Goal: Task Accomplishment & Management: Manage account settings

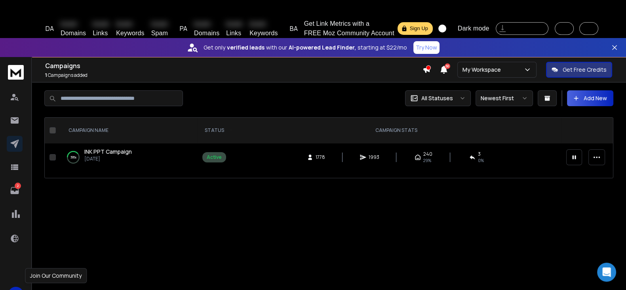
click at [15, 289] on icon at bounding box center [15, 294] width 5 height 6
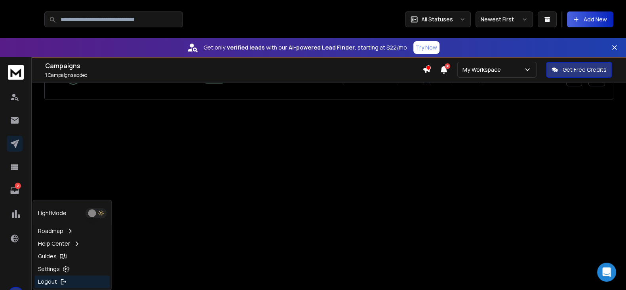
click at [52, 286] on div "Logout" at bounding box center [72, 281] width 75 height 13
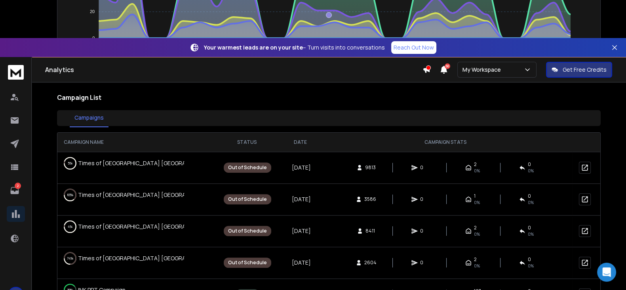
scroll to position [321, 0]
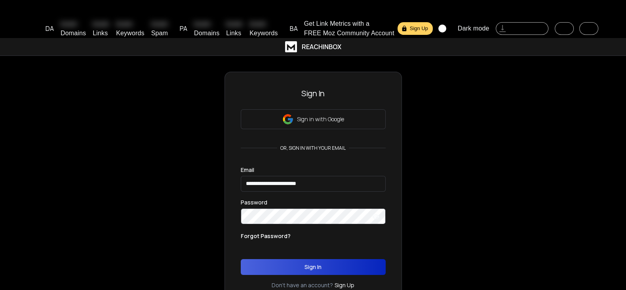
click at [282, 176] on input "**********" at bounding box center [313, 184] width 145 height 16
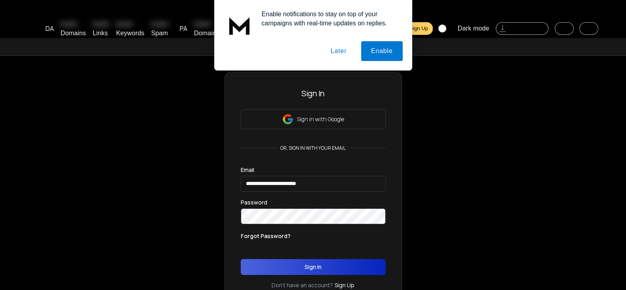
type input "**********"
click at [309, 259] on button "Sign In" at bounding box center [313, 267] width 145 height 16
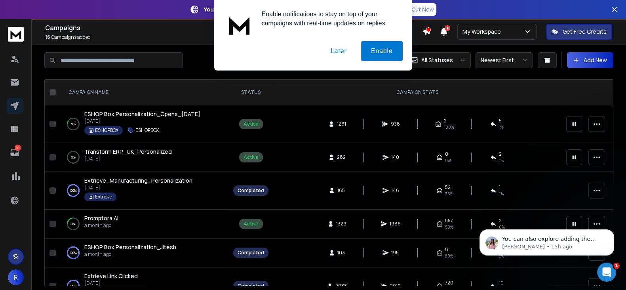
click at [341, 48] on button "Later" at bounding box center [339, 51] width 36 height 20
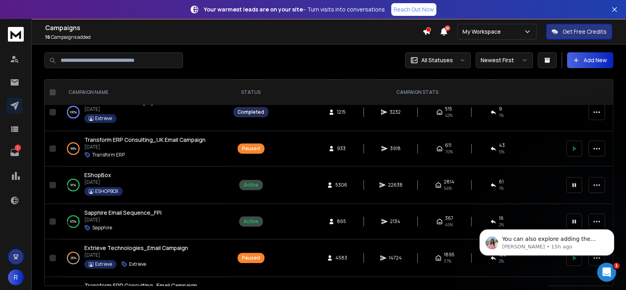
scroll to position [381, 0]
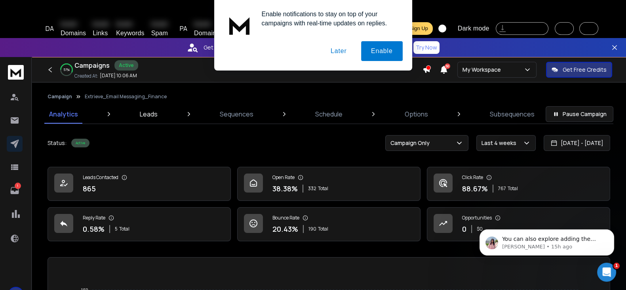
click at [158, 105] on link "Leads" at bounding box center [148, 114] width 27 height 19
click at [151, 105] on link "Leads" at bounding box center [148, 114] width 27 height 19
click at [158, 105] on link "Leads" at bounding box center [148, 114] width 27 height 19
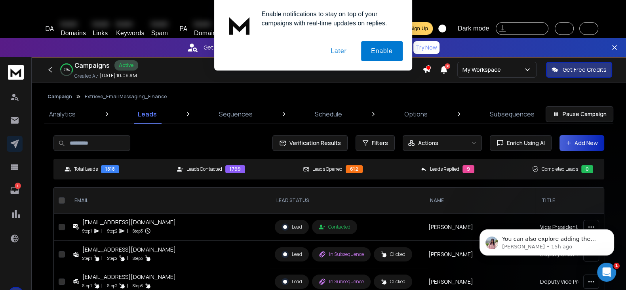
click at [340, 50] on button "Later" at bounding box center [339, 51] width 36 height 20
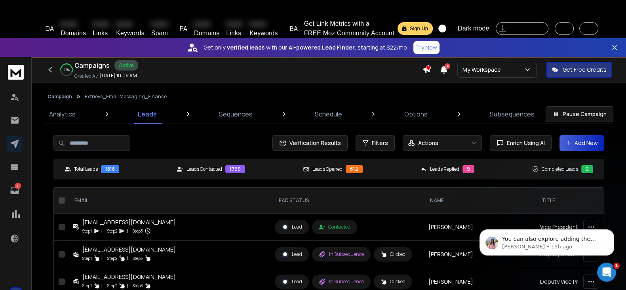
click at [229, 135] on div "Verification Results Filters Actions Enrich Using AI Add New" at bounding box center [328, 143] width 551 height 16
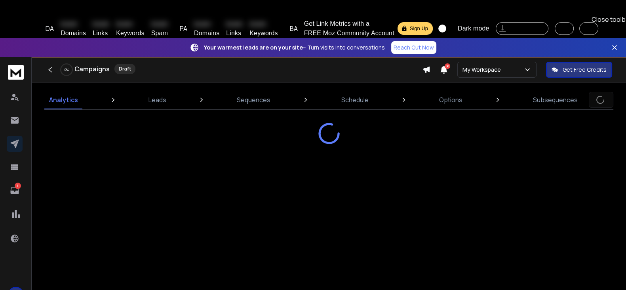
click at [589, 24] on icon "Close toolbar" at bounding box center [585, 29] width 10 height 10
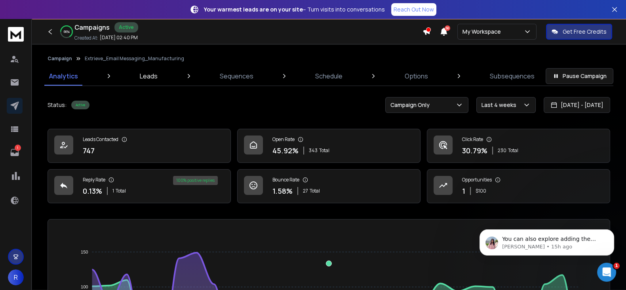
click at [154, 79] on p "Leads" at bounding box center [149, 76] width 18 height 10
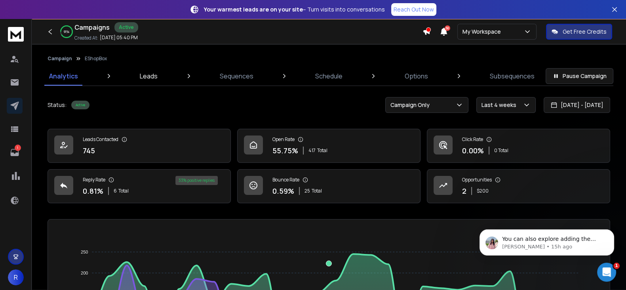
click at [142, 80] on p "Leads" at bounding box center [149, 76] width 18 height 10
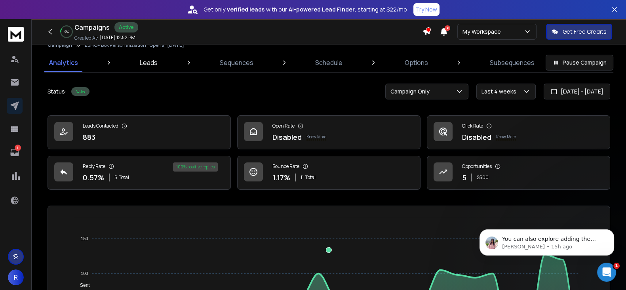
click at [150, 66] on p "Leads" at bounding box center [149, 63] width 18 height 10
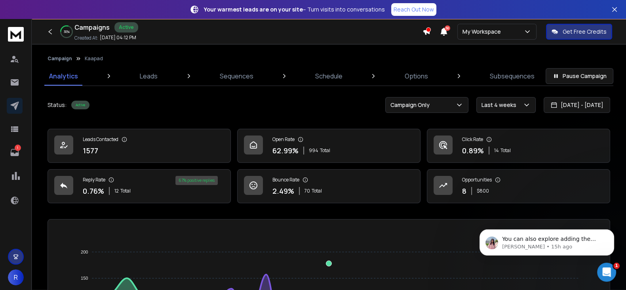
click at [172, 82] on div "Analytics Leads Sequences Schedule Options Subsequences" at bounding box center [291, 76] width 495 height 19
click at [166, 83] on div "Analytics Leads Sequences Schedule Options Subsequences" at bounding box center [291, 76] width 495 height 19
click at [153, 85] on link "Leads" at bounding box center [148, 76] width 27 height 19
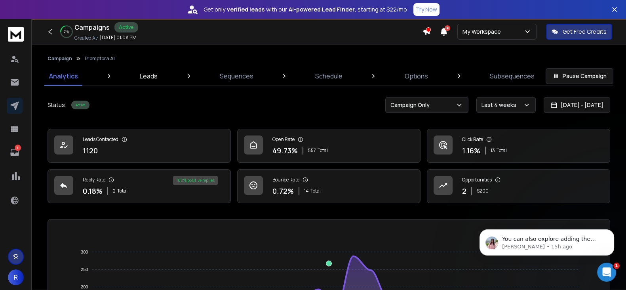
click at [160, 78] on link "Leads" at bounding box center [148, 76] width 27 height 19
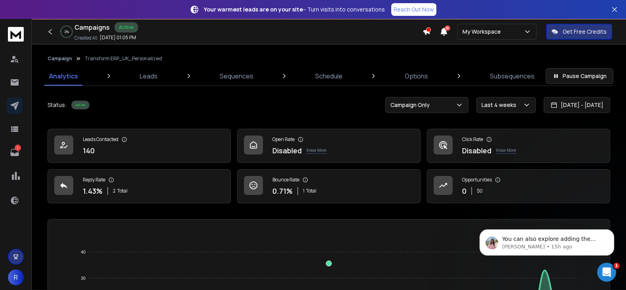
click at [162, 83] on div "Analytics Leads Sequences Schedule Options Subsequences" at bounding box center [291, 76] width 495 height 19
click at [158, 84] on link "Leads" at bounding box center [148, 76] width 27 height 19
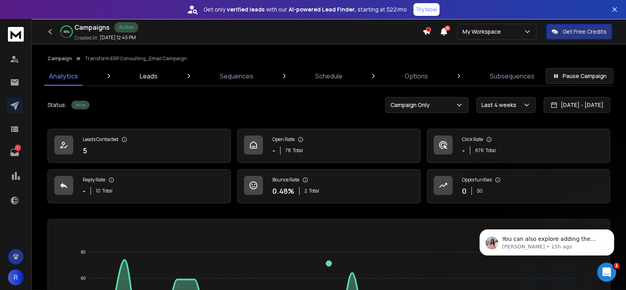
click at [156, 80] on p "Leads" at bounding box center [149, 76] width 18 height 10
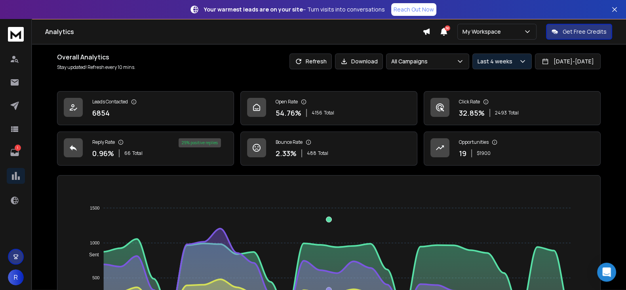
click at [477, 63] on p "Last 4 weeks" at bounding box center [496, 61] width 38 height 8
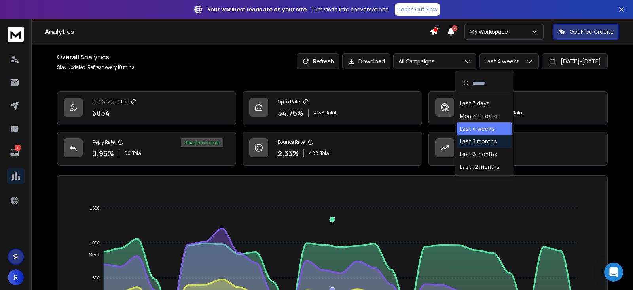
click at [471, 165] on div "Last 12 months" at bounding box center [480, 167] width 40 height 8
click at [487, 167] on div "Your warmest leads are on your site – Turn visits into conversations Reach Out …" at bounding box center [316, 145] width 633 height 290
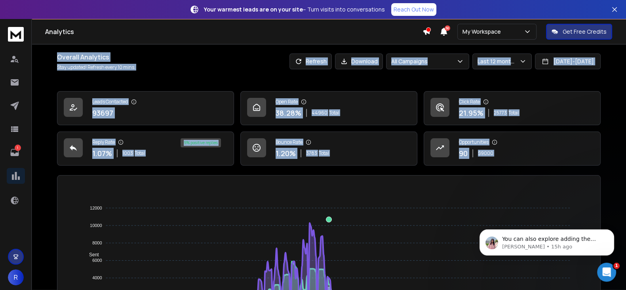
click at [210, 63] on div "Overall Analytics Stay updated! Refresh every 10 mins. Refresh Download All Cam…" at bounding box center [329, 61] width 544 height 18
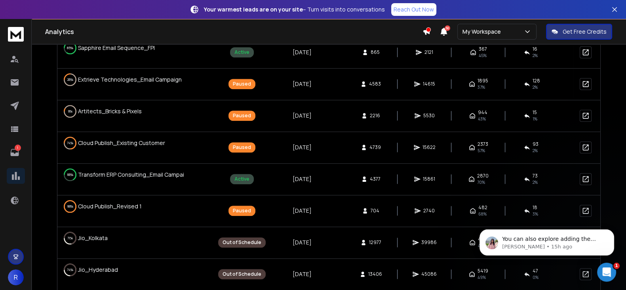
scroll to position [734, 0]
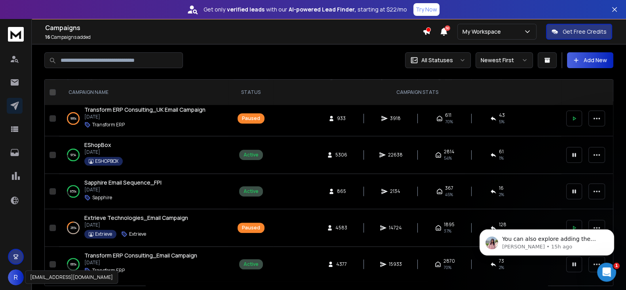
drag, startPoint x: 16, startPoint y: 275, endPoint x: 8, endPoint y: 273, distance: 8.2
click at [8, 273] on div "R" at bounding box center [16, 156] width 32 height 274
click at [12, 277] on span "R" at bounding box center [16, 277] width 16 height 16
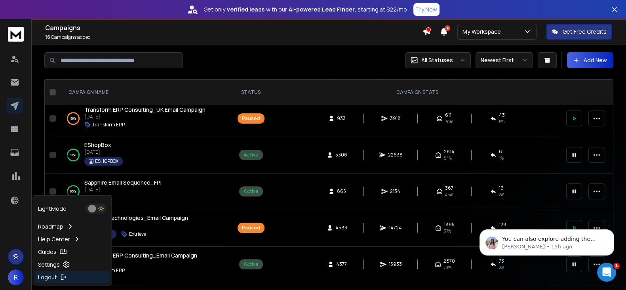
click at [38, 278] on p "Logout" at bounding box center [47, 277] width 19 height 8
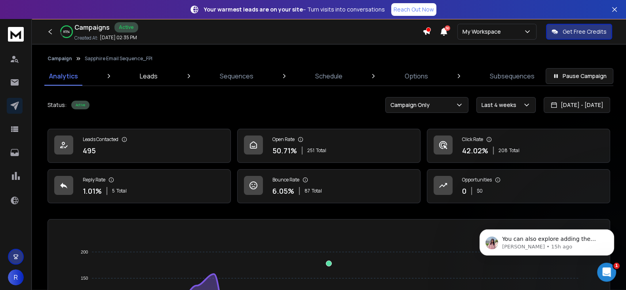
click at [152, 80] on p "Leads" at bounding box center [149, 76] width 18 height 10
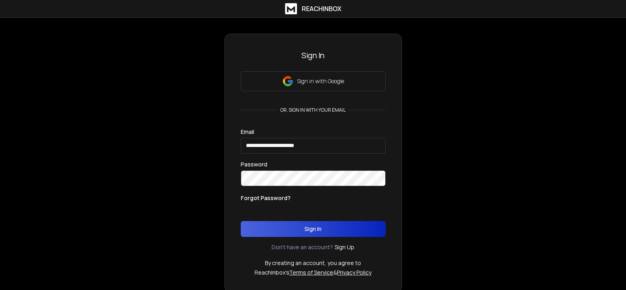
click at [293, 148] on input "**********" at bounding box center [313, 146] width 145 height 16
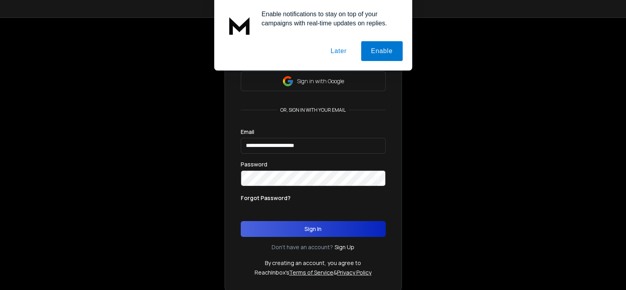
type input "**********"
click at [327, 226] on button "Sign In" at bounding box center [313, 229] width 145 height 16
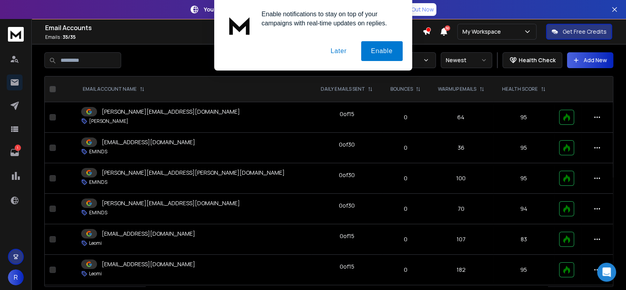
click at [339, 54] on button "Later" at bounding box center [339, 51] width 36 height 20
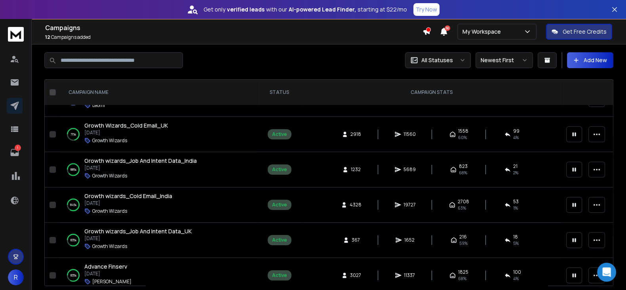
scroll to position [148, 0]
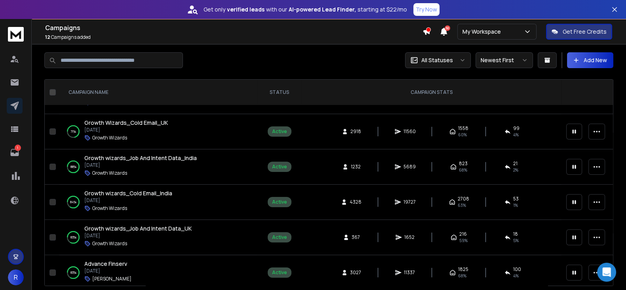
drag, startPoint x: 170, startPoint y: 232, endPoint x: 119, endPoint y: 228, distance: 50.8
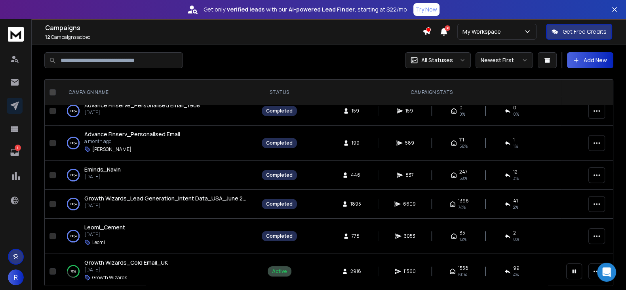
scroll to position [0, 0]
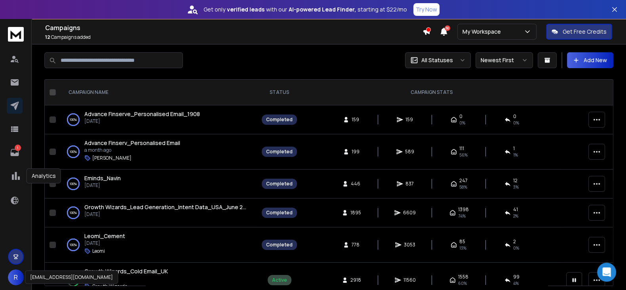
click at [18, 278] on span "R" at bounding box center [16, 277] width 16 height 16
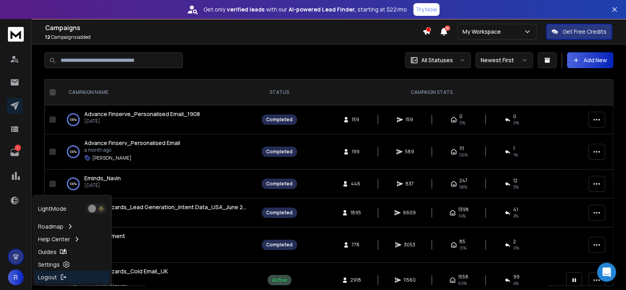
click at [50, 276] on p "Logout" at bounding box center [47, 277] width 19 height 8
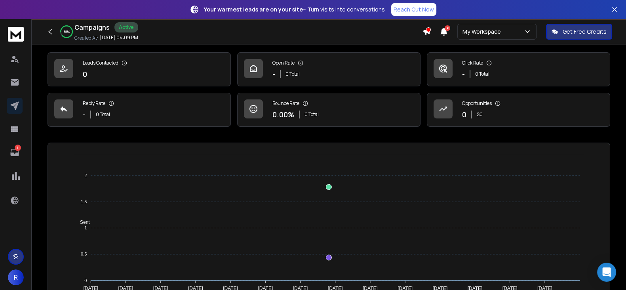
scroll to position [198, 0]
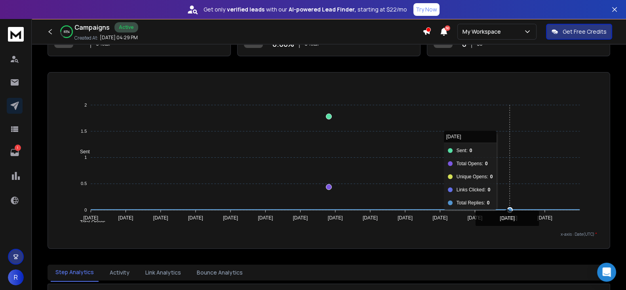
scroll to position [148, 0]
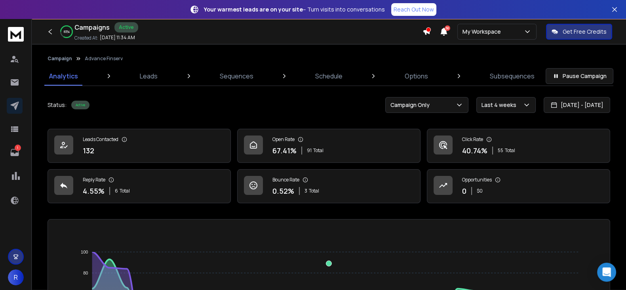
click at [147, 80] on p "Leads" at bounding box center [149, 76] width 18 height 10
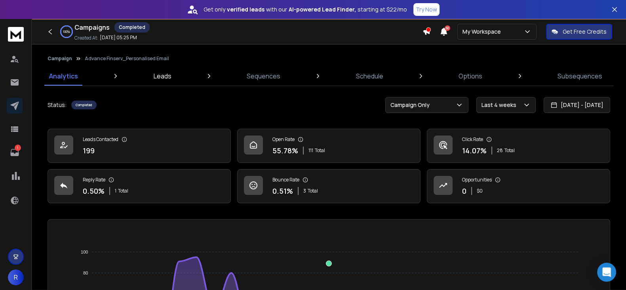
click at [168, 77] on p "Leads" at bounding box center [163, 76] width 18 height 10
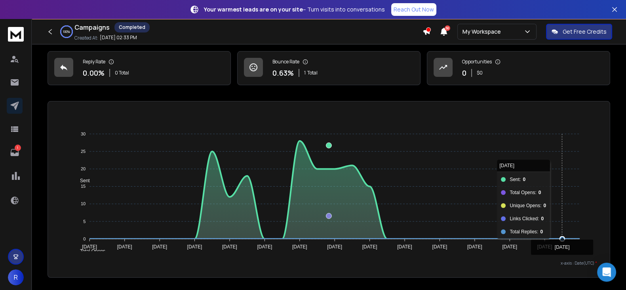
scroll to position [148, 0]
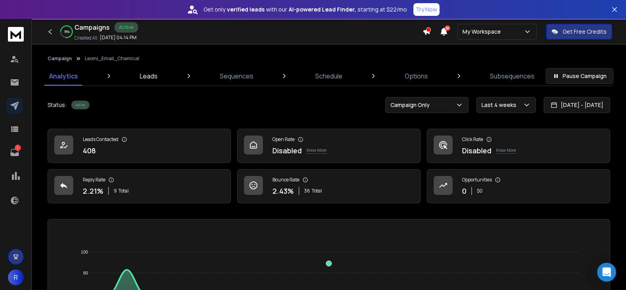
click at [150, 80] on p "Leads" at bounding box center [149, 76] width 18 height 10
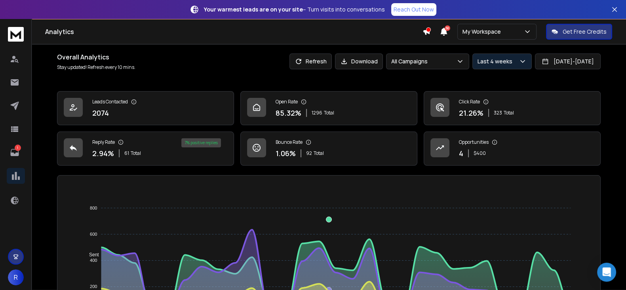
click at [500, 56] on button "Last 4 weeks" at bounding box center [501, 61] width 59 height 16
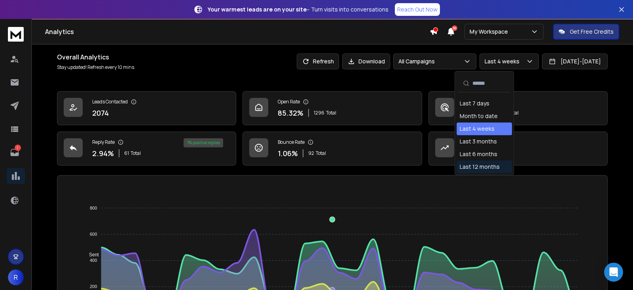
click at [469, 164] on div "Last 12 months" at bounding box center [480, 167] width 40 height 8
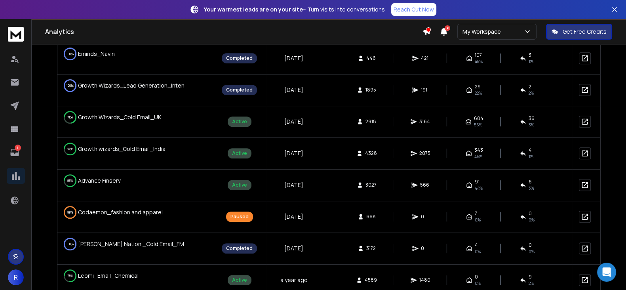
scroll to position [461, 0]
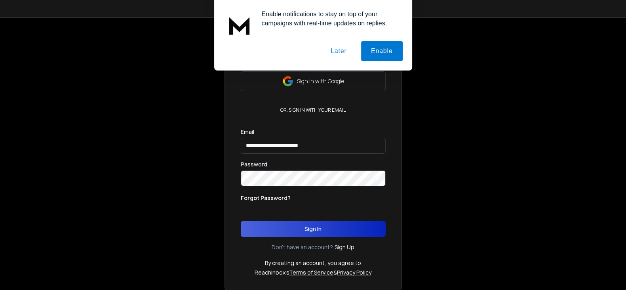
type input "**********"
click at [301, 230] on button "Sign In" at bounding box center [313, 229] width 145 height 16
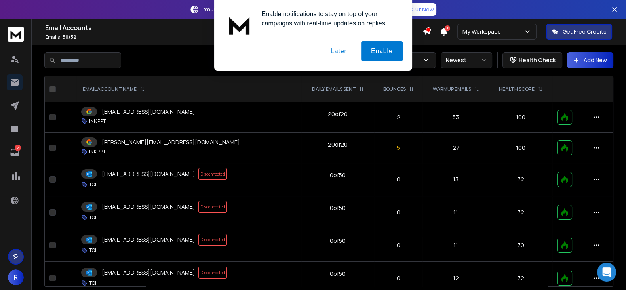
click at [336, 53] on button "Later" at bounding box center [339, 51] width 36 height 20
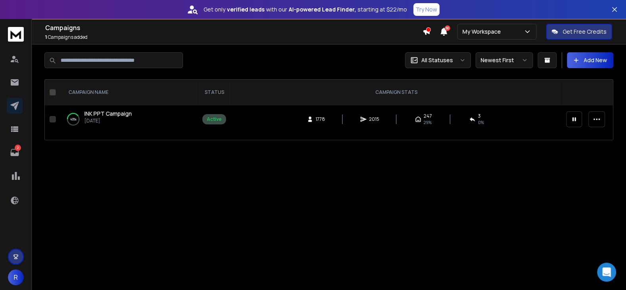
click at [105, 112] on span "INK PPT Campaign" at bounding box center [108, 114] width 48 height 8
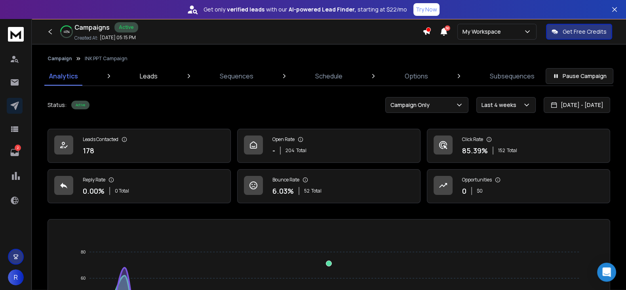
click at [146, 85] on link "Leads" at bounding box center [148, 76] width 27 height 19
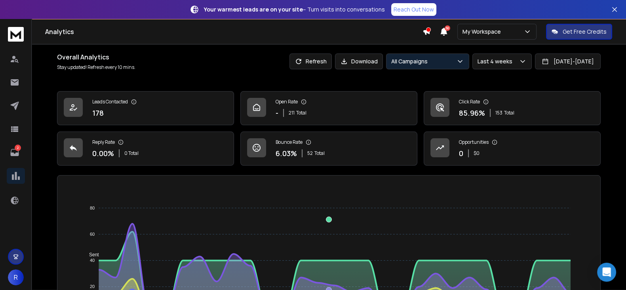
click at [416, 63] on div "All Campaigns" at bounding box center [427, 61] width 73 height 8
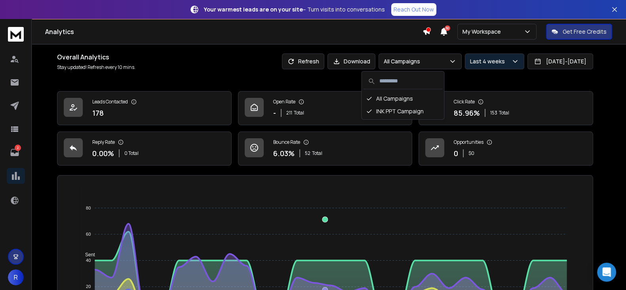
click at [486, 55] on button "Last 4 weeks" at bounding box center [494, 61] width 59 height 16
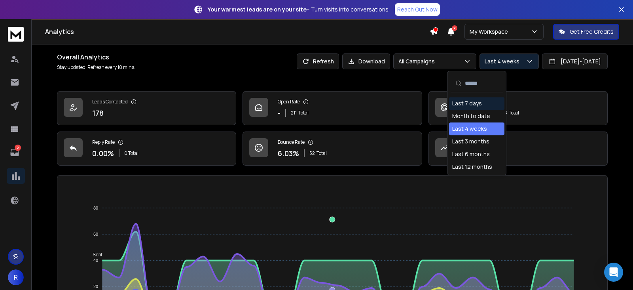
click at [491, 63] on p "Last 4 weeks" at bounding box center [504, 61] width 38 height 8
click at [491, 63] on div "Last 4 weeks" at bounding box center [509, 61] width 49 height 8
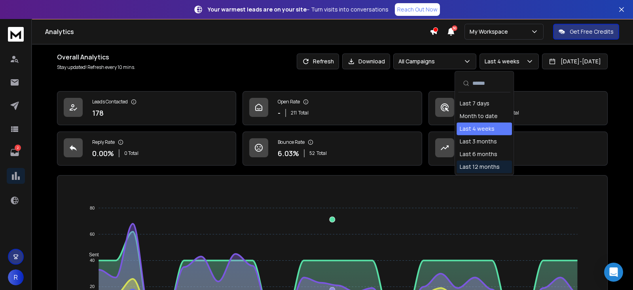
click at [485, 169] on div "Last 12 months" at bounding box center [480, 167] width 40 height 8
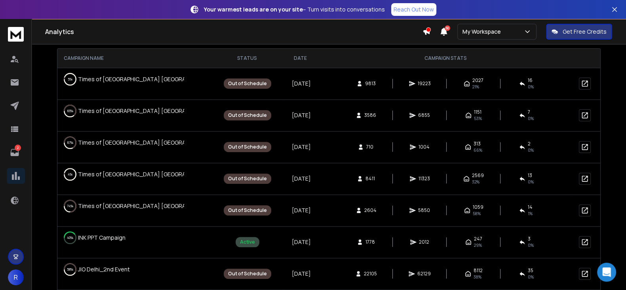
scroll to position [430, 0]
